Goal: Task Accomplishment & Management: Manage account settings

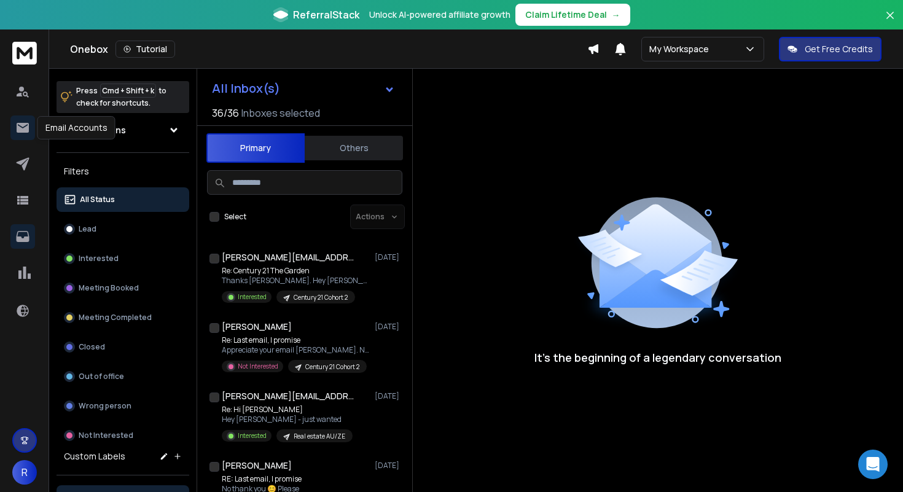
click at [33, 127] on link at bounding box center [22, 127] width 25 height 25
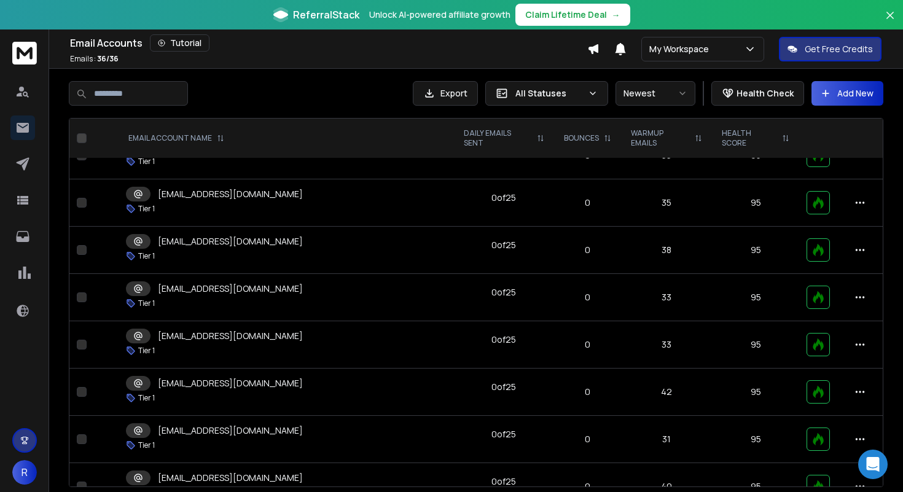
scroll to position [1384, 0]
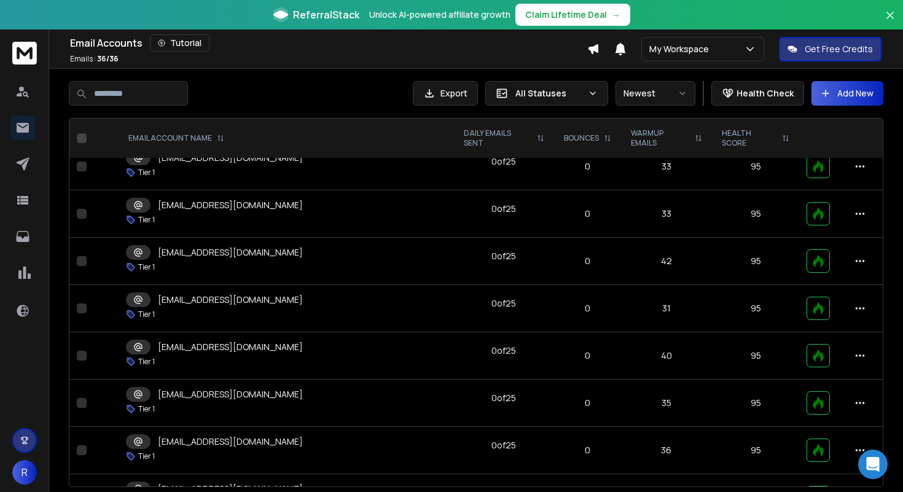
click at [297, 436] on p "[EMAIL_ADDRESS][DOMAIN_NAME]" at bounding box center [230, 442] width 145 height 12
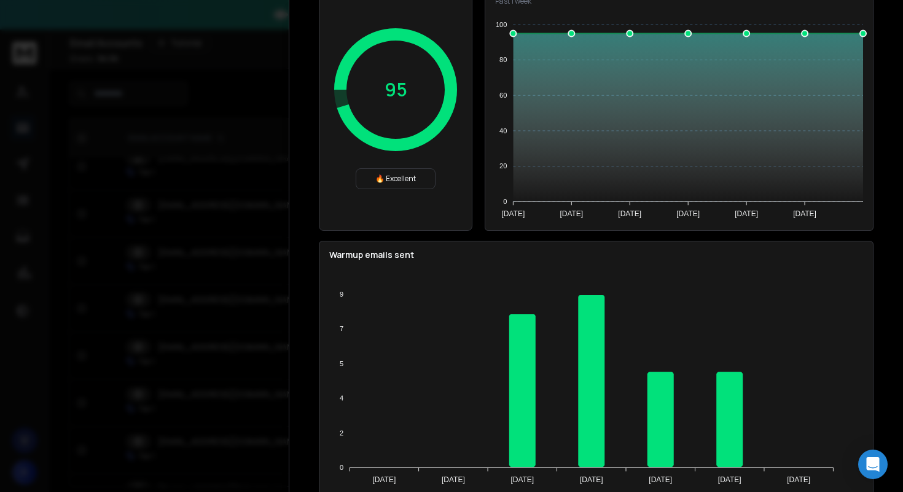
scroll to position [517, 0]
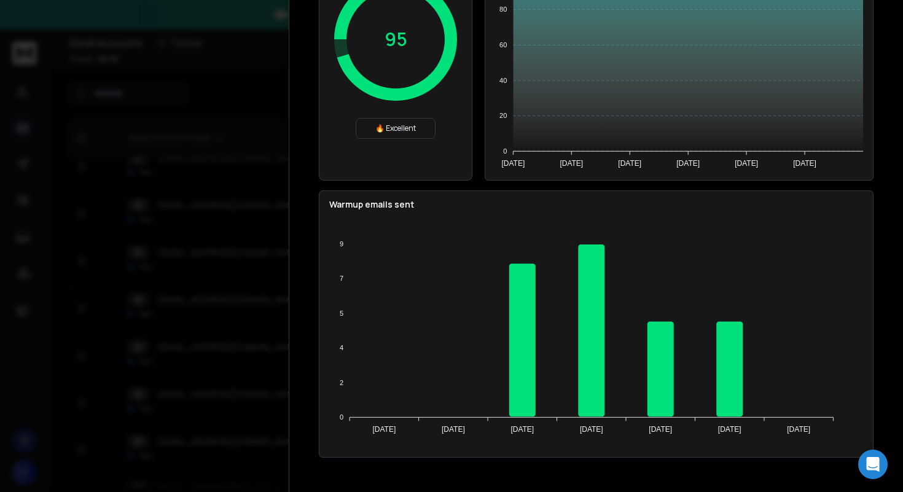
click at [126, 177] on div at bounding box center [451, 246] width 903 height 492
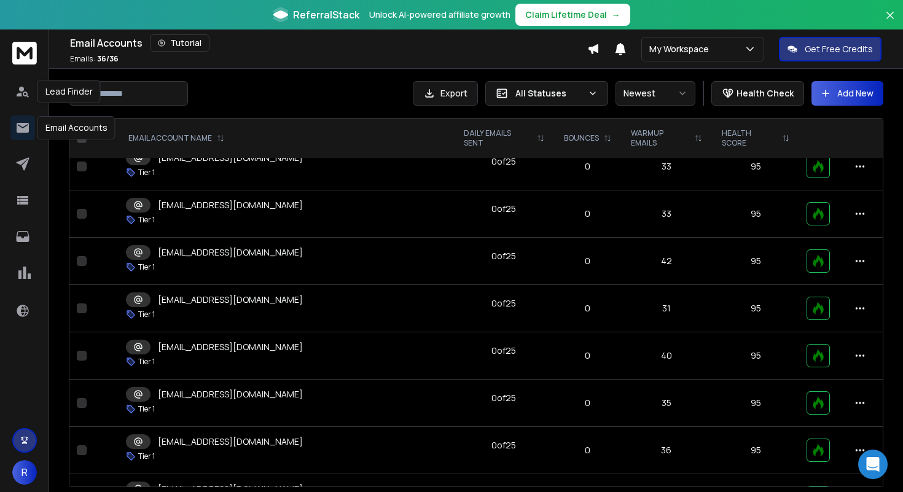
click at [17, 128] on icon at bounding box center [23, 128] width 12 height 10
click at [28, 241] on icon at bounding box center [22, 236] width 13 height 11
